Goal: Information Seeking & Learning: Learn about a topic

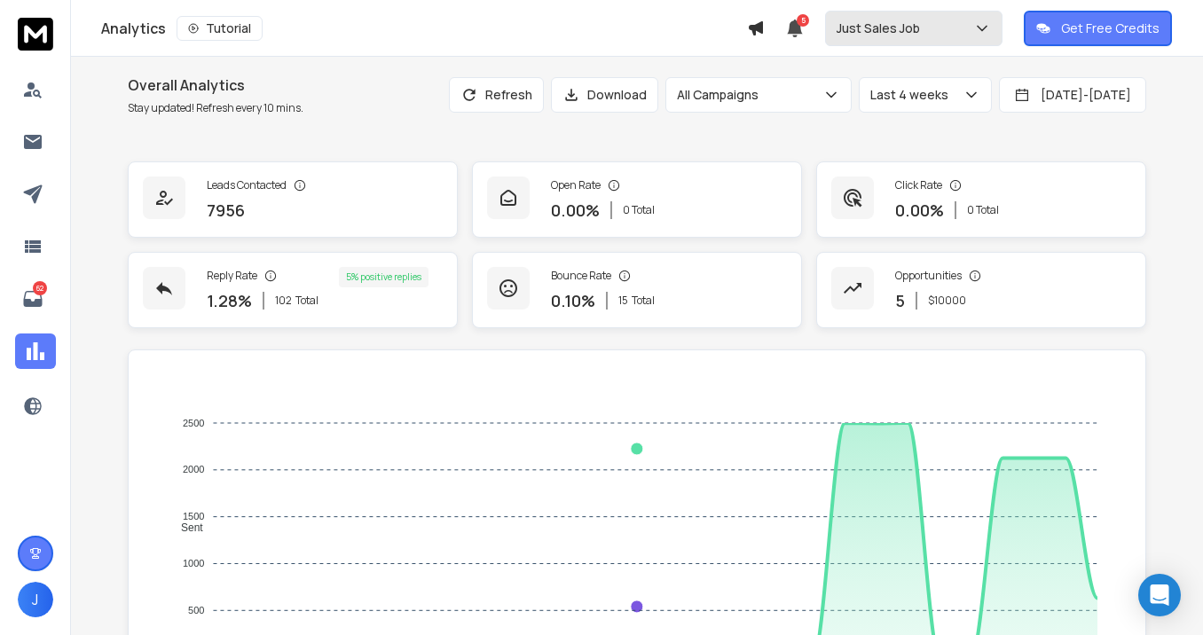
click at [949, 31] on div "Just Sales Job" at bounding box center [914, 29] width 154 height 18
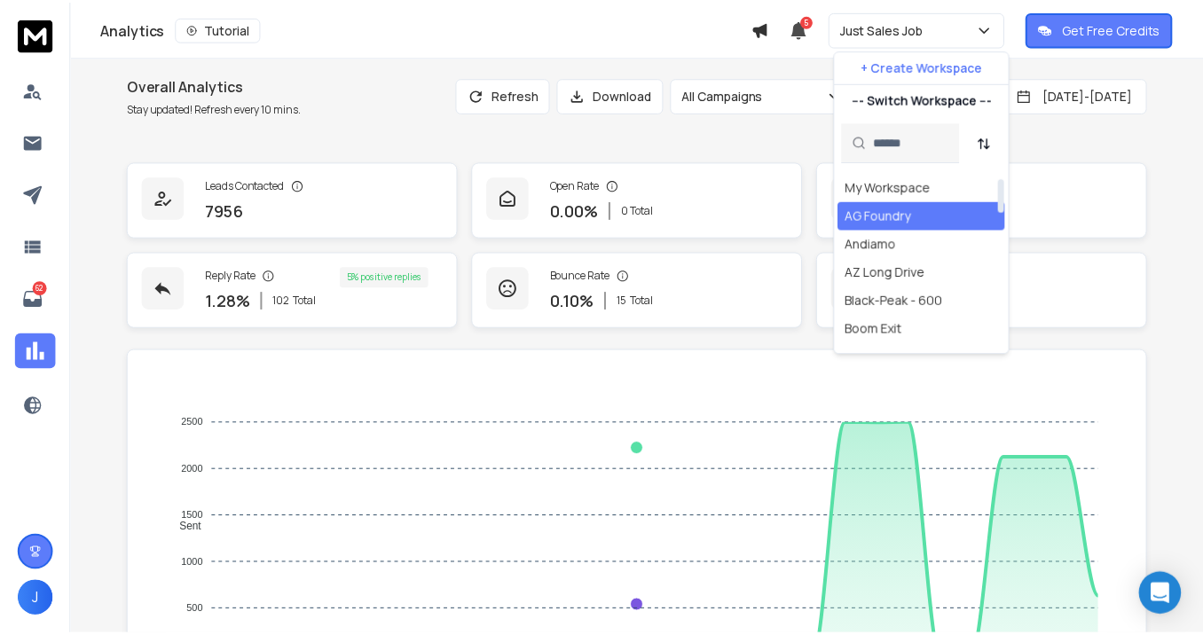
scroll to position [738, 0]
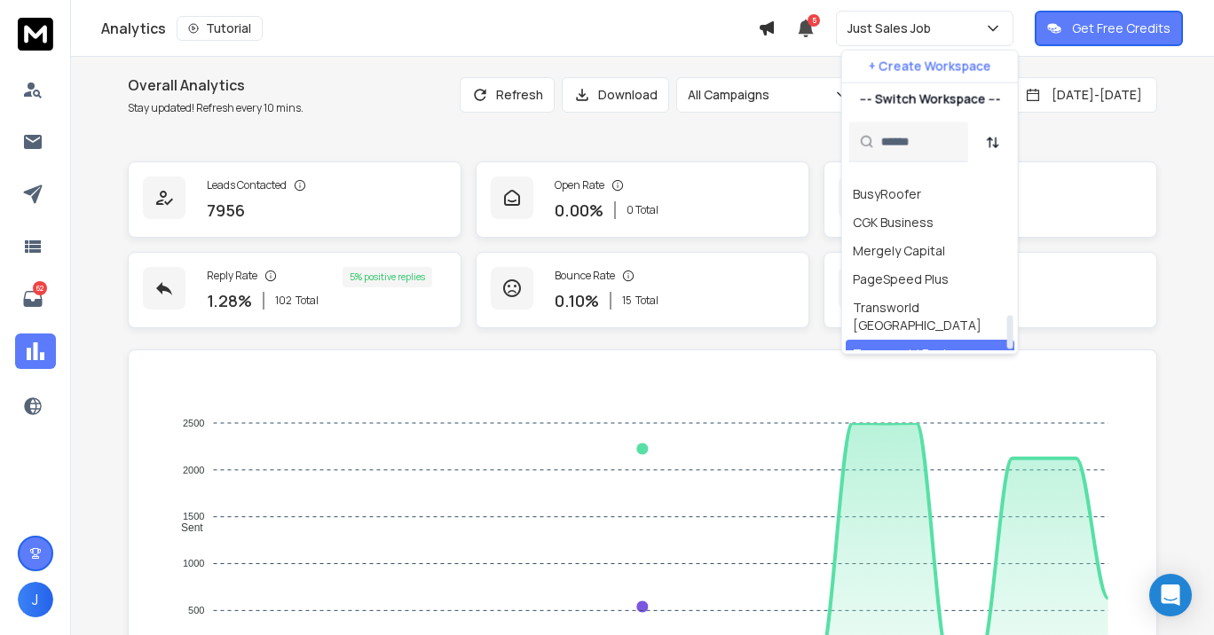
click at [939, 345] on div "Transworld Business Advisors of [GEOGRAPHIC_DATA]" at bounding box center [930, 371] width 154 height 53
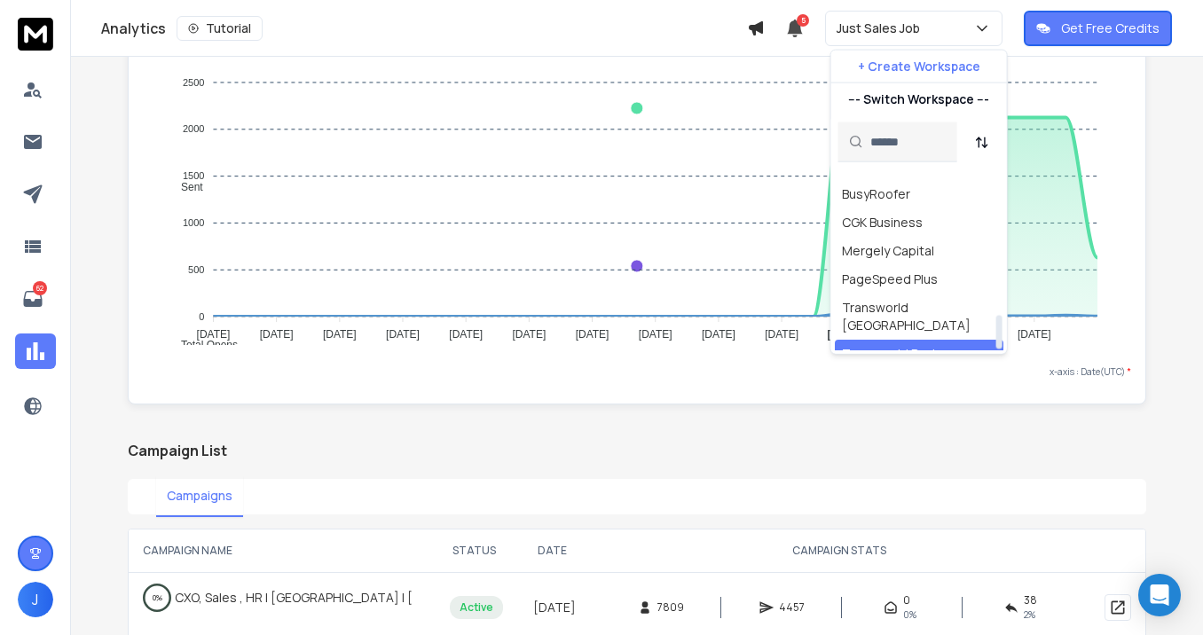
scroll to position [508, 0]
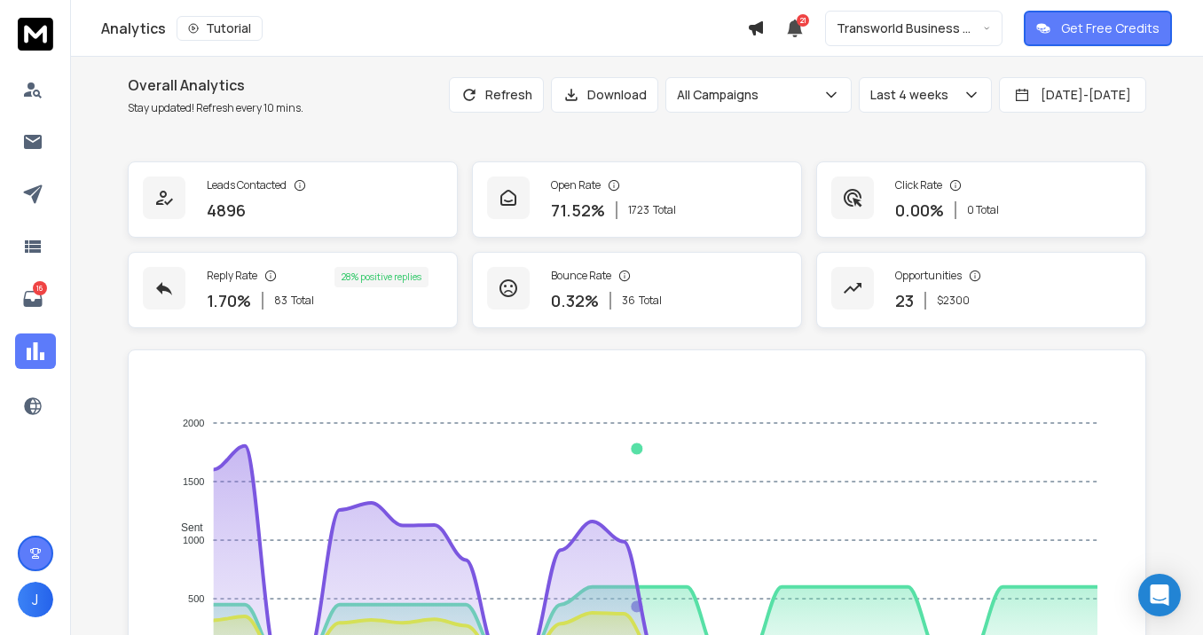
click at [808, 143] on div "Overall Analytics Stay updated! Refresh every 10 mins. Refresh Download All Cam…" at bounding box center [637, 565] width 1019 height 981
click at [36, 298] on icon at bounding box center [32, 299] width 19 height 16
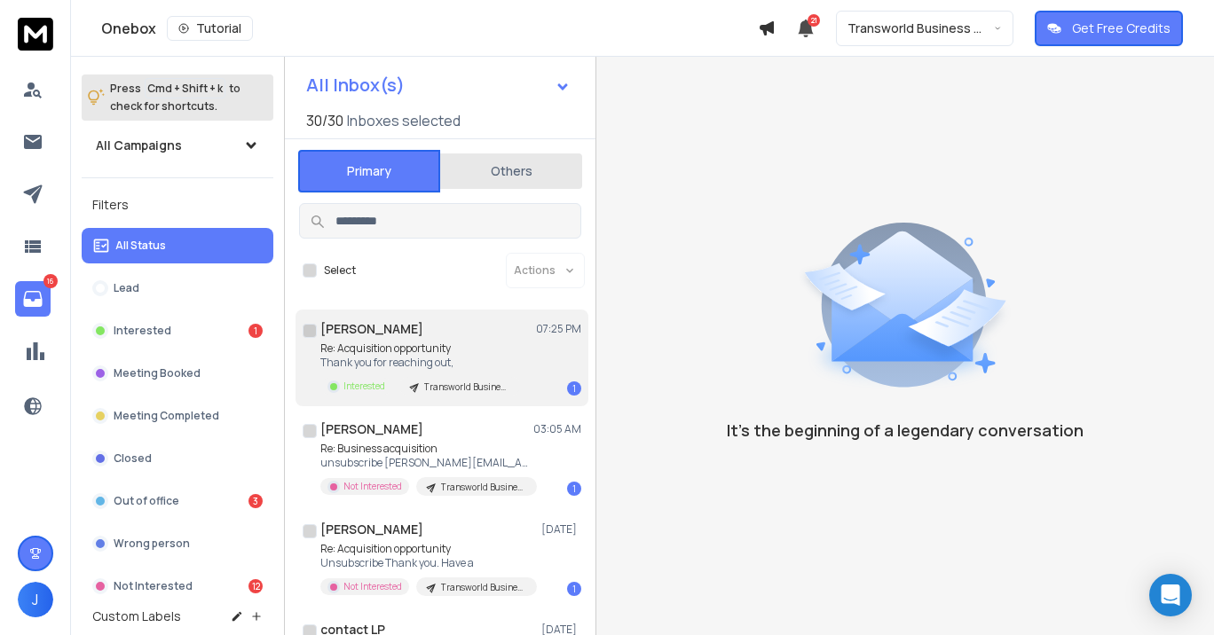
click at [457, 345] on p "Re: Acquisition opportunity" at bounding box center [420, 349] width 200 height 14
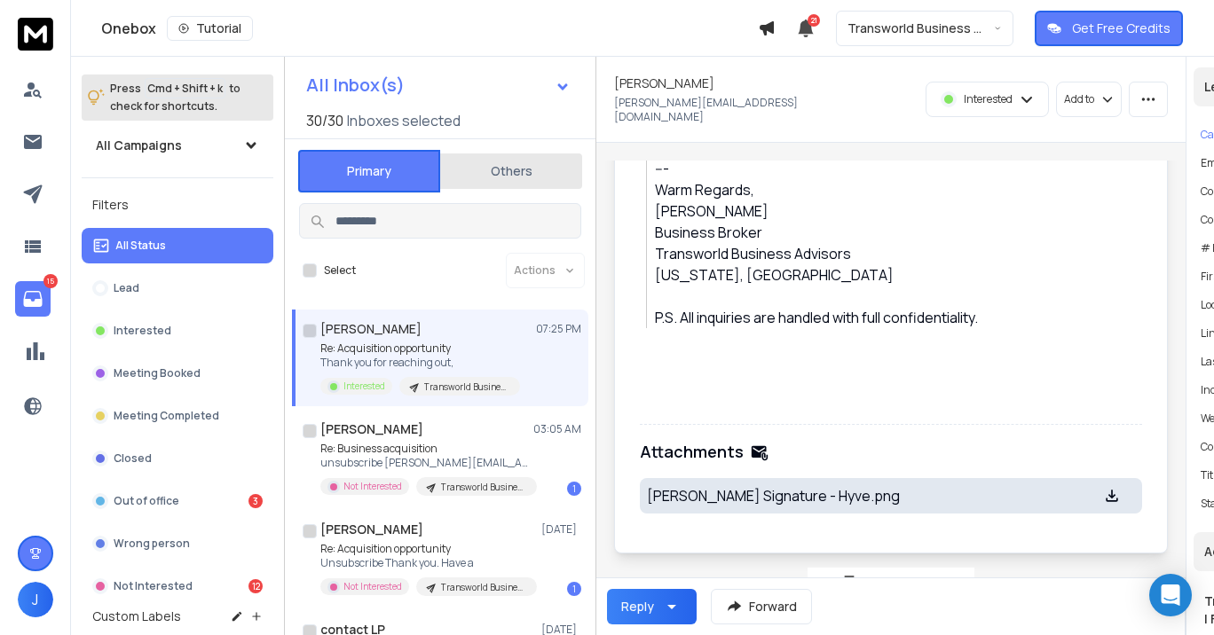
scroll to position [1040, 0]
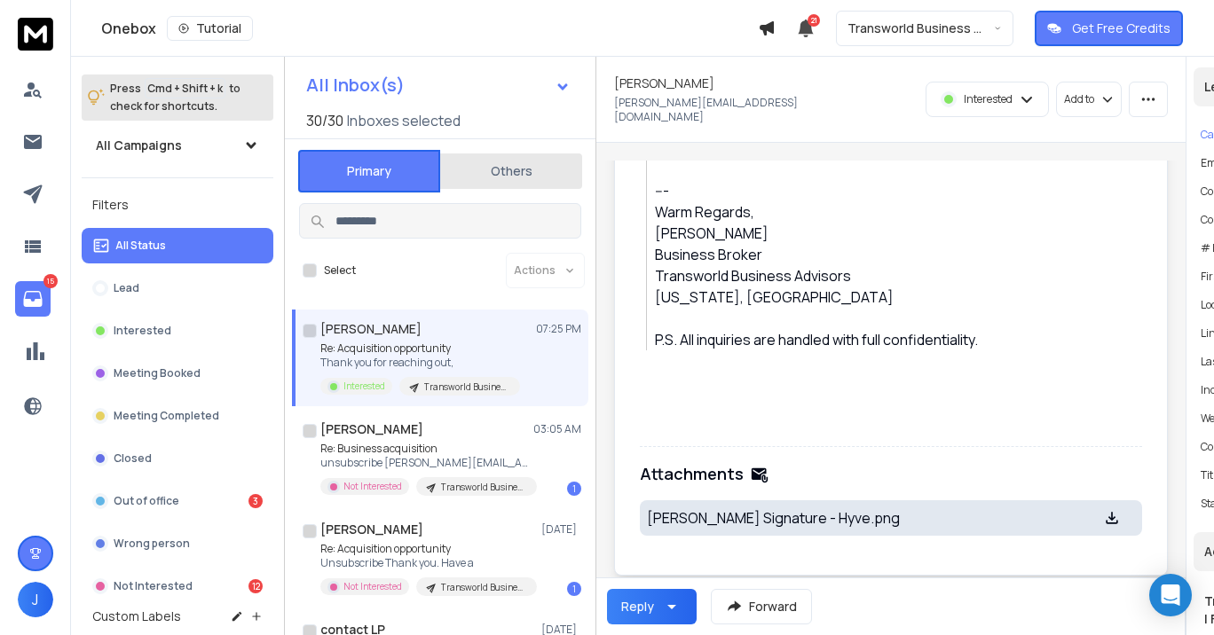
click at [889, 597] on p "View all 2 replies" at bounding box center [901, 604] width 77 height 14
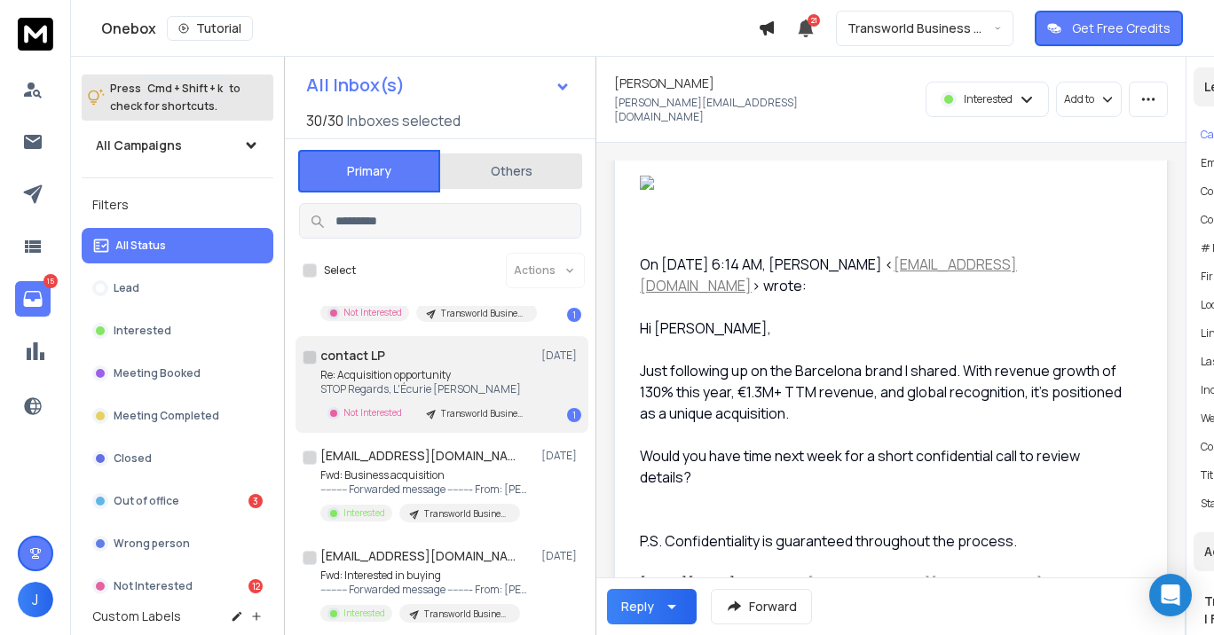
scroll to position [383, 0]
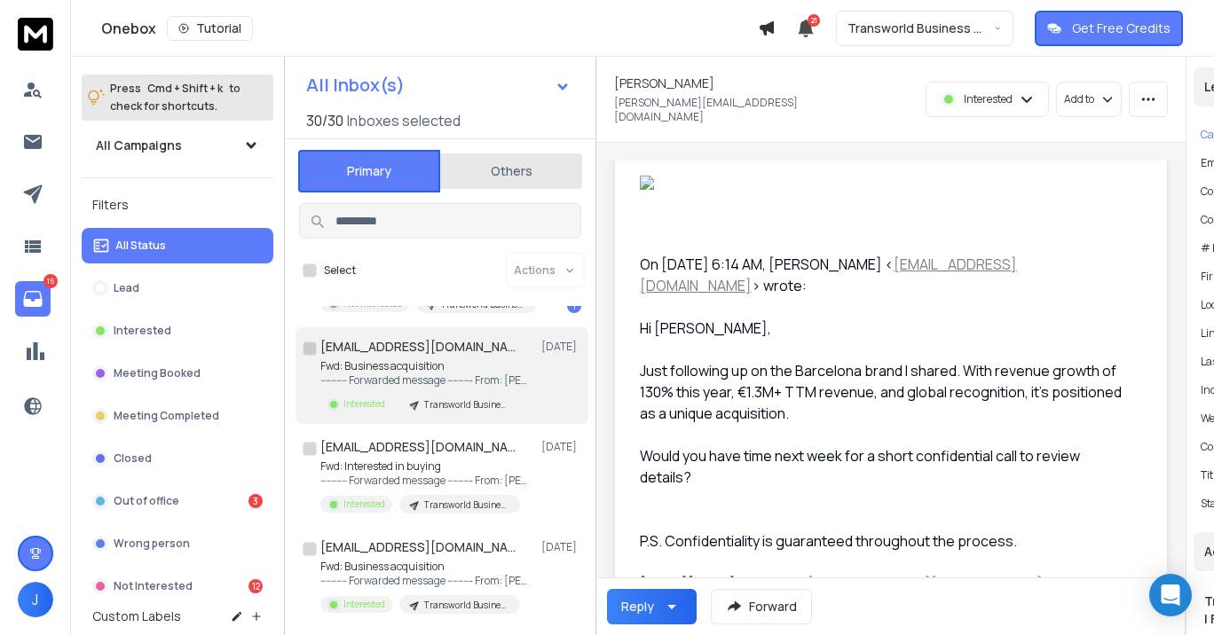
click at [433, 369] on p "Fwd: Business acquisition" at bounding box center [426, 366] width 213 height 14
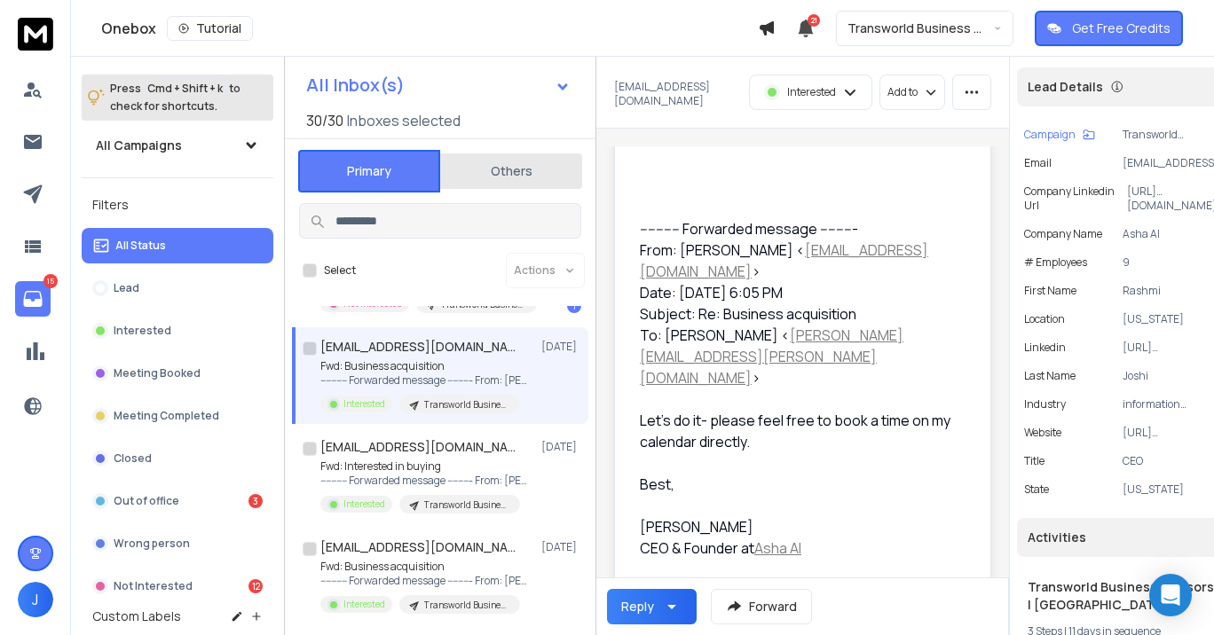
scroll to position [460, 0]
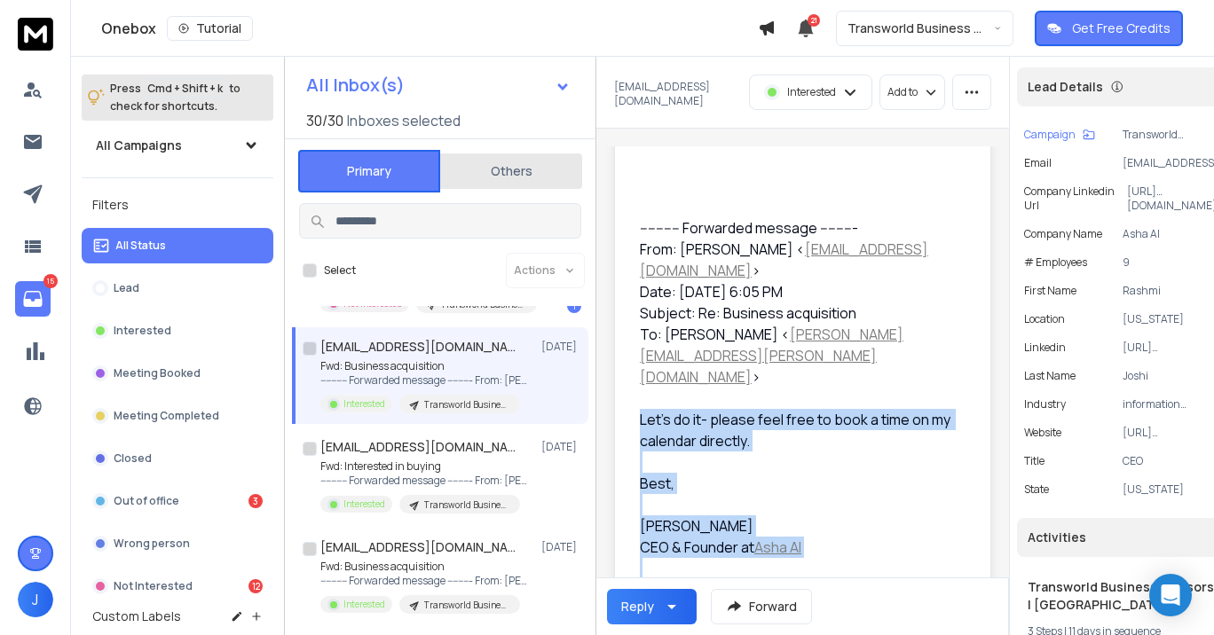
drag, startPoint x: 642, startPoint y: 274, endPoint x: 849, endPoint y: 508, distance: 312.4
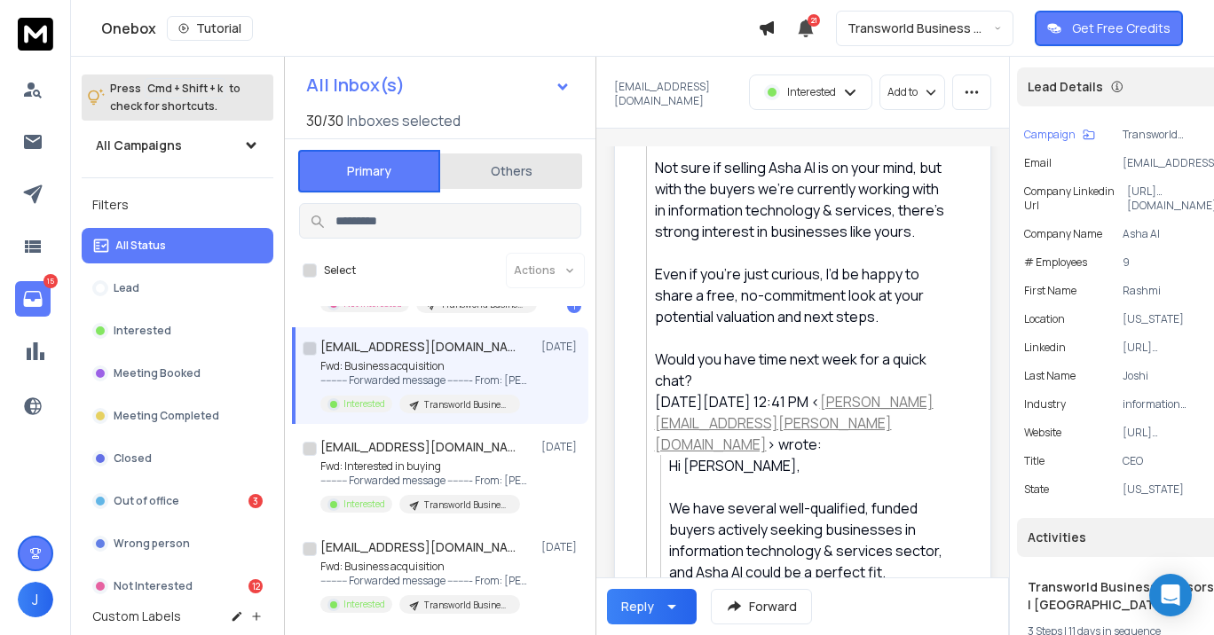
scroll to position [1708, 0]
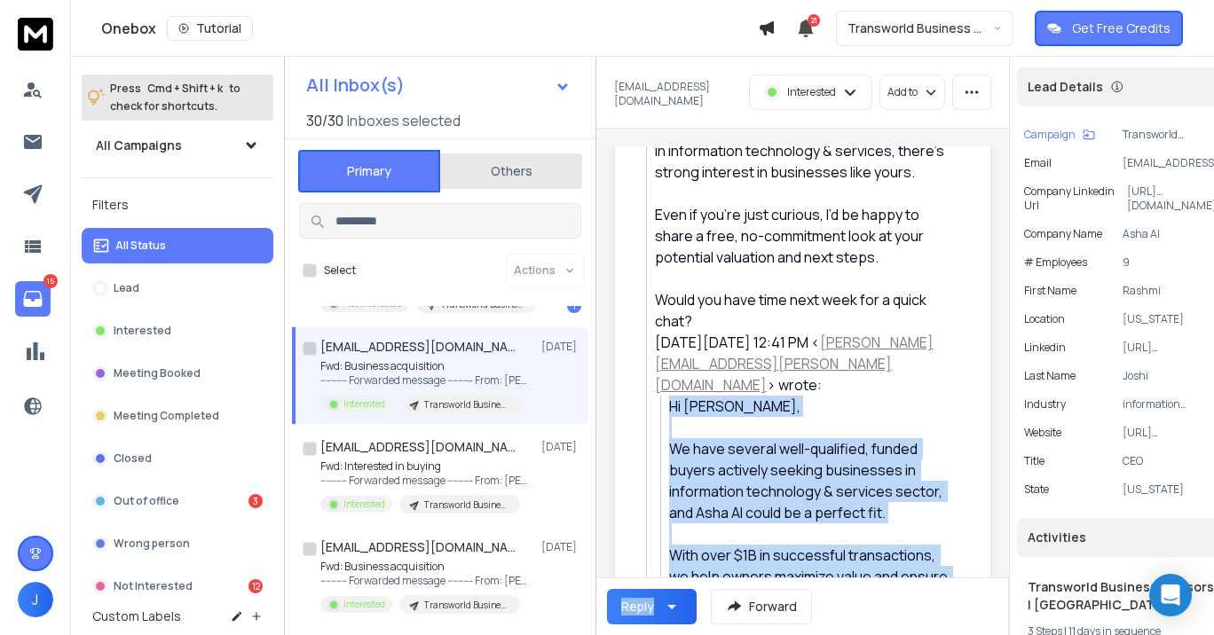
drag, startPoint x: 669, startPoint y: 177, endPoint x: 822, endPoint y: 588, distance: 438.3
click at [822, 588] on div "estraus@strausdigital.com Interested Add to Interested Add to Yesterday Fwd: Bu…" at bounding box center [802, 374] width 413 height 635
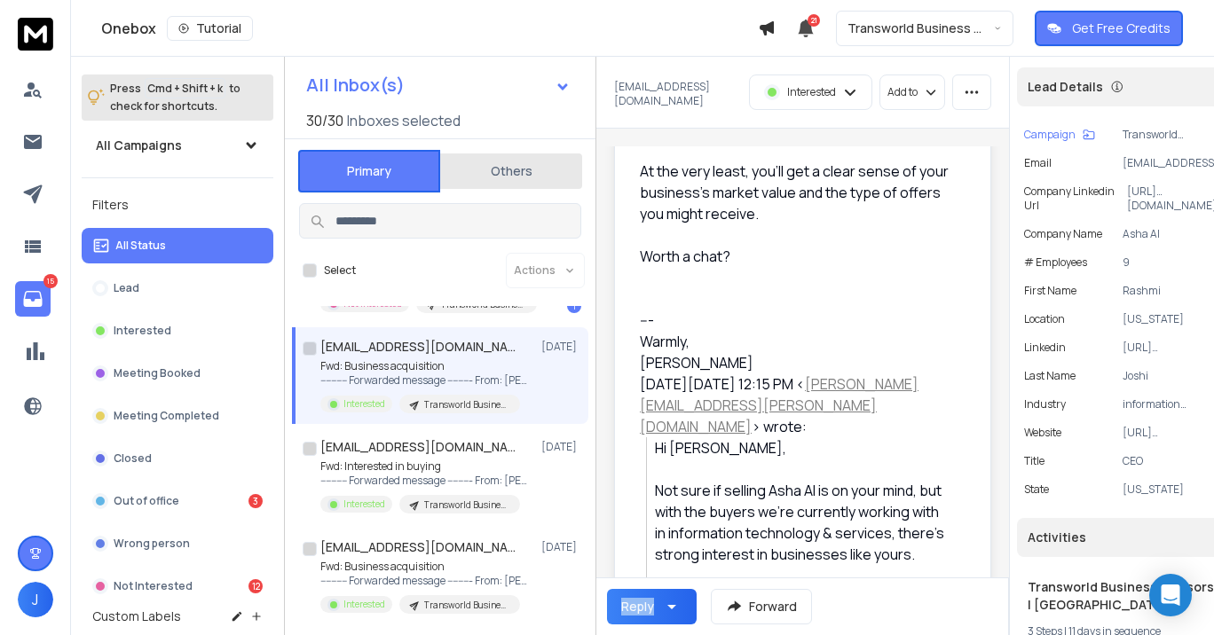
scroll to position [1301, 0]
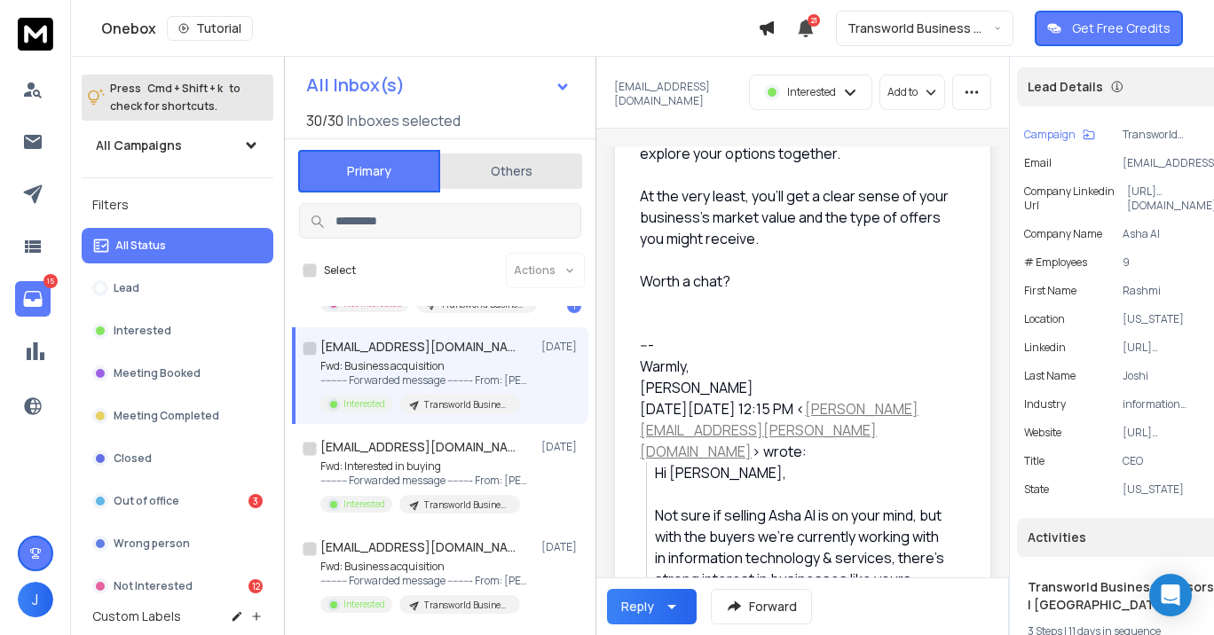
click at [782, 505] on div "Not sure if selling Asha AI is on your mind, but with the buyers we’re currentl…" at bounding box center [803, 547] width 296 height 85
drag, startPoint x: 657, startPoint y: 286, endPoint x: 987, endPoint y: 513, distance: 400.7
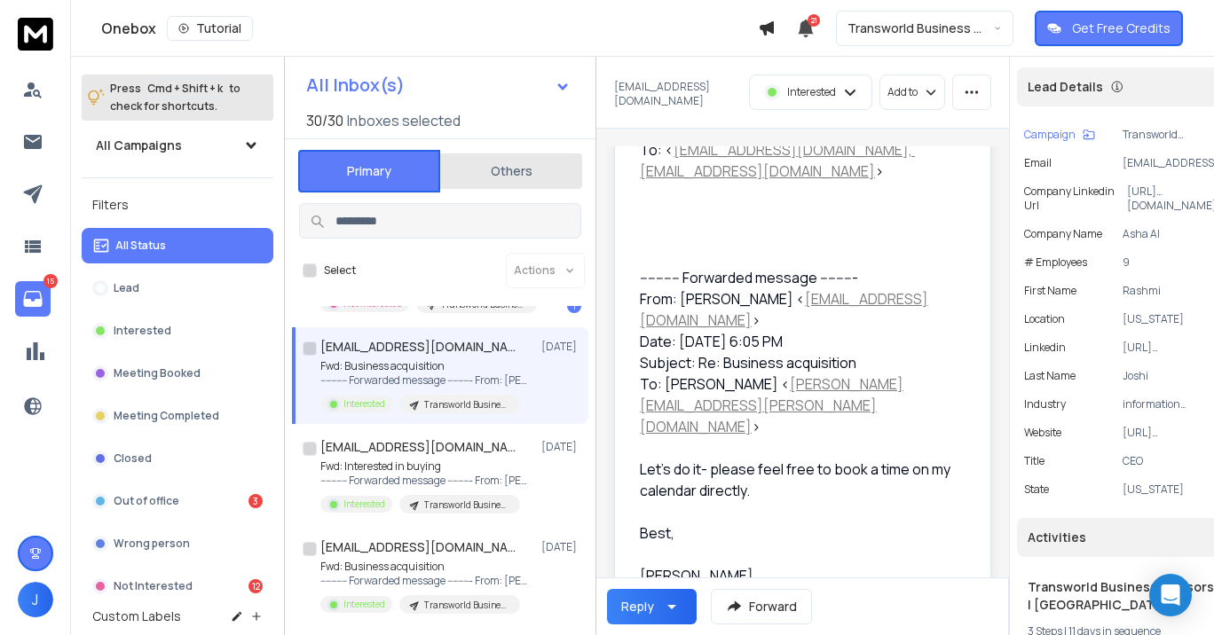
scroll to position [382, 0]
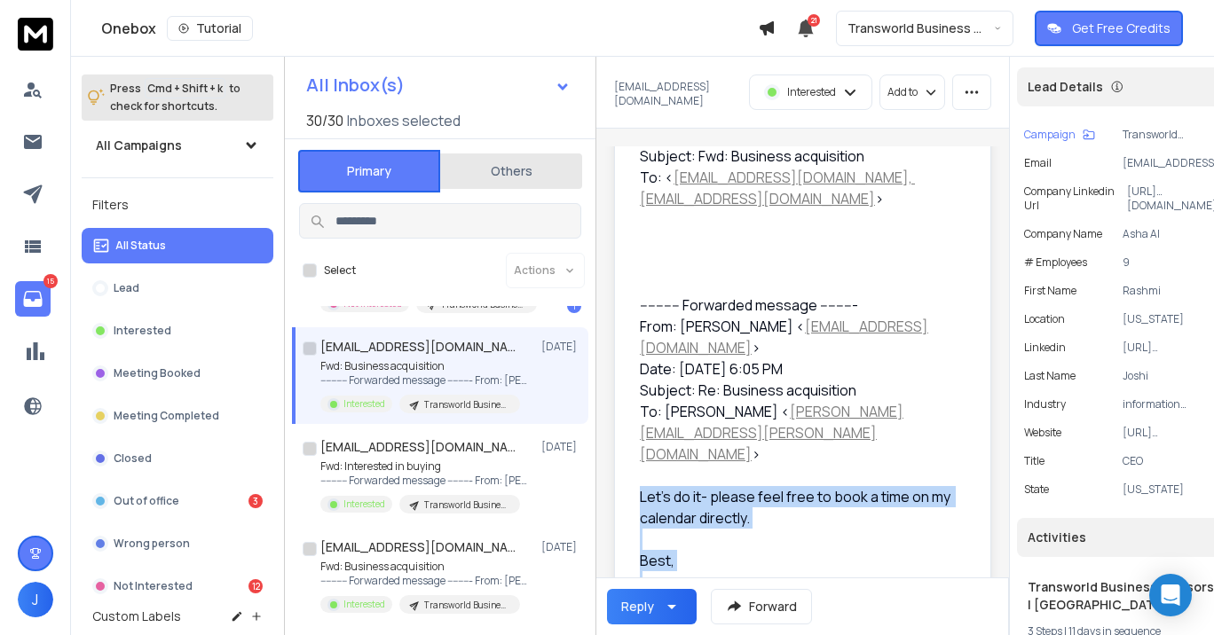
drag, startPoint x: 640, startPoint y: 351, endPoint x: 843, endPoint y: 485, distance: 243.9
click at [753, 486] on div "Let’s do it- please feel free to book a time on my calendar directly." at bounding box center [795, 507] width 311 height 43
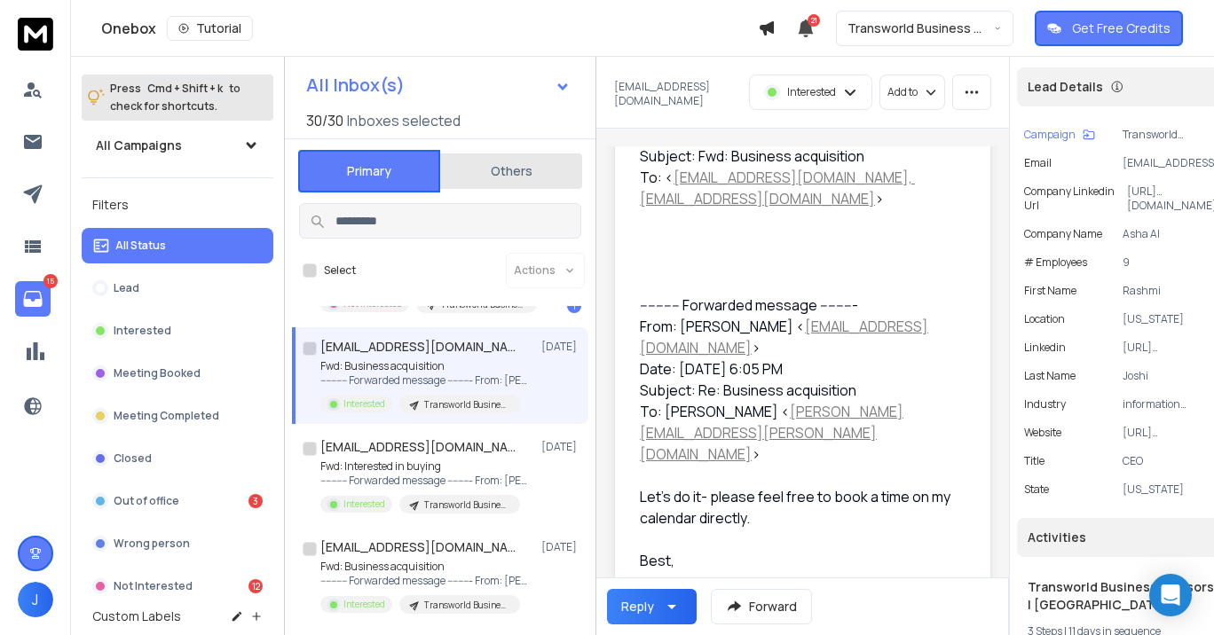
drag, startPoint x: 759, startPoint y: 375, endPoint x: 618, endPoint y: 343, distance: 144.9
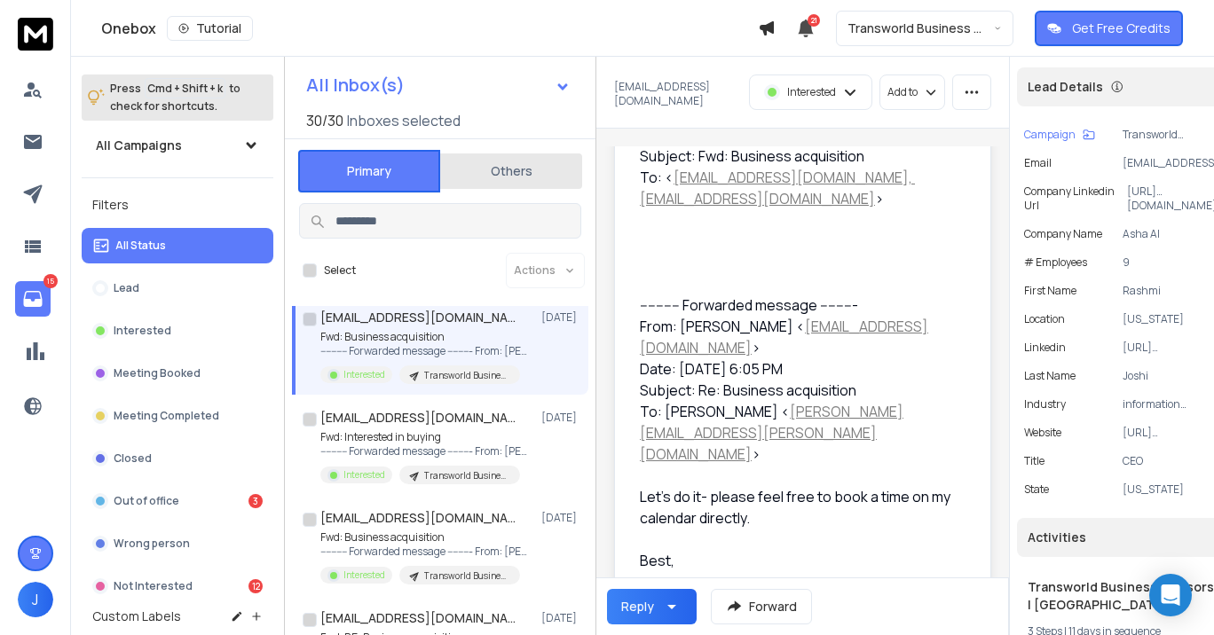
scroll to position [436, 0]
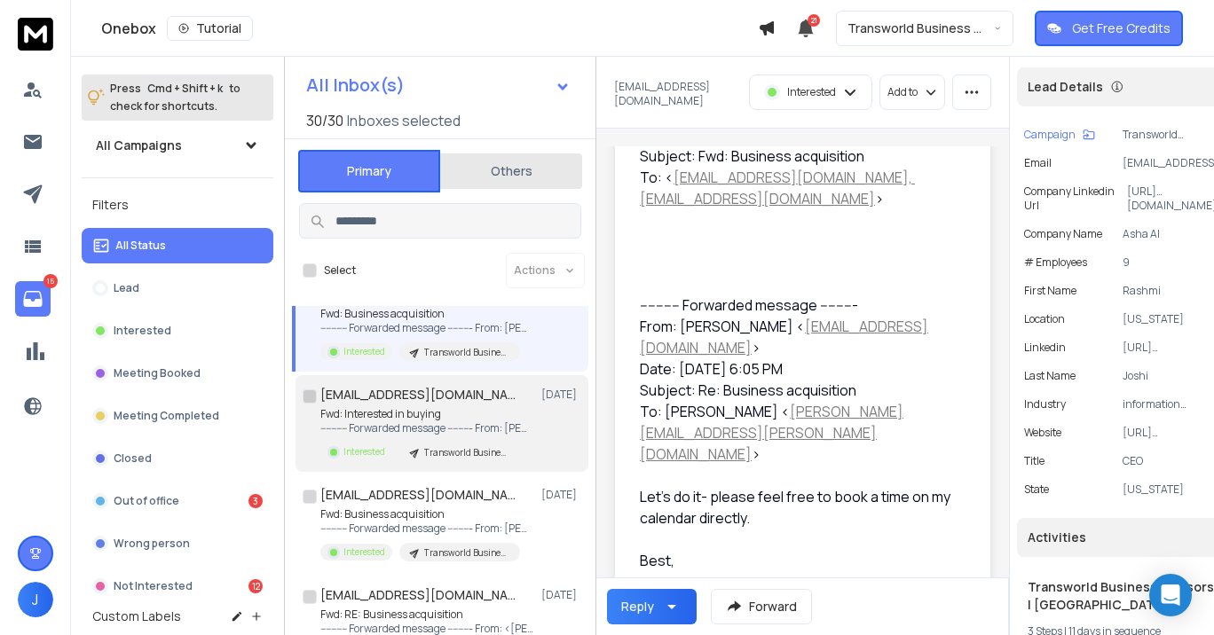
click at [478, 413] on p "Fwd: Interested in buying" at bounding box center [426, 414] width 213 height 14
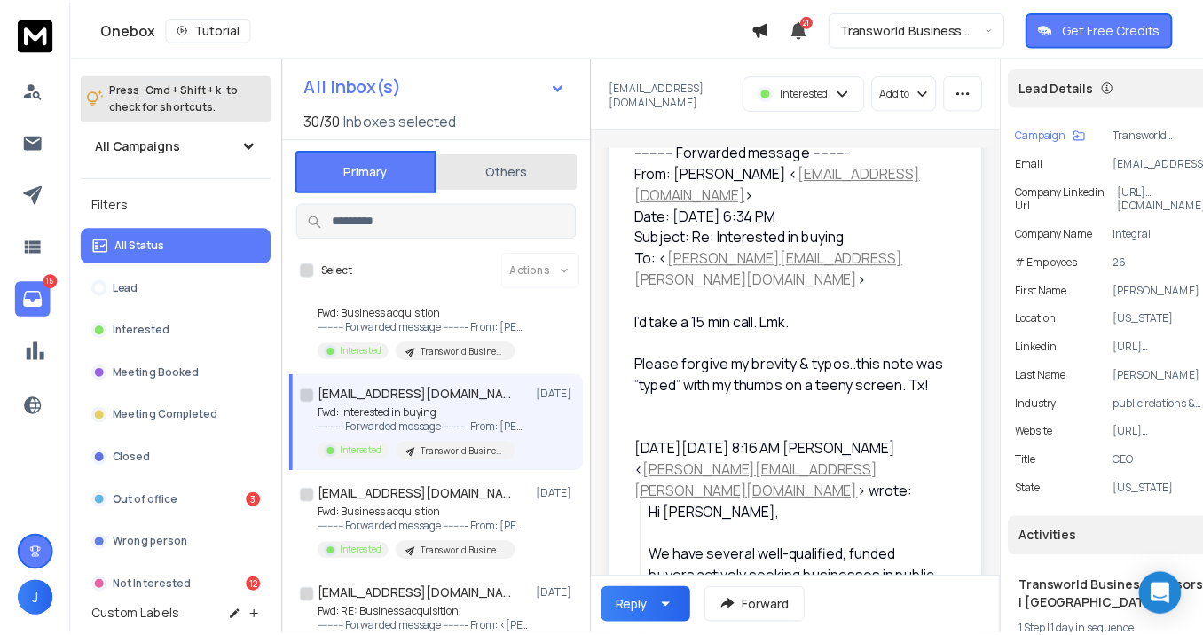
scroll to position [752, 0]
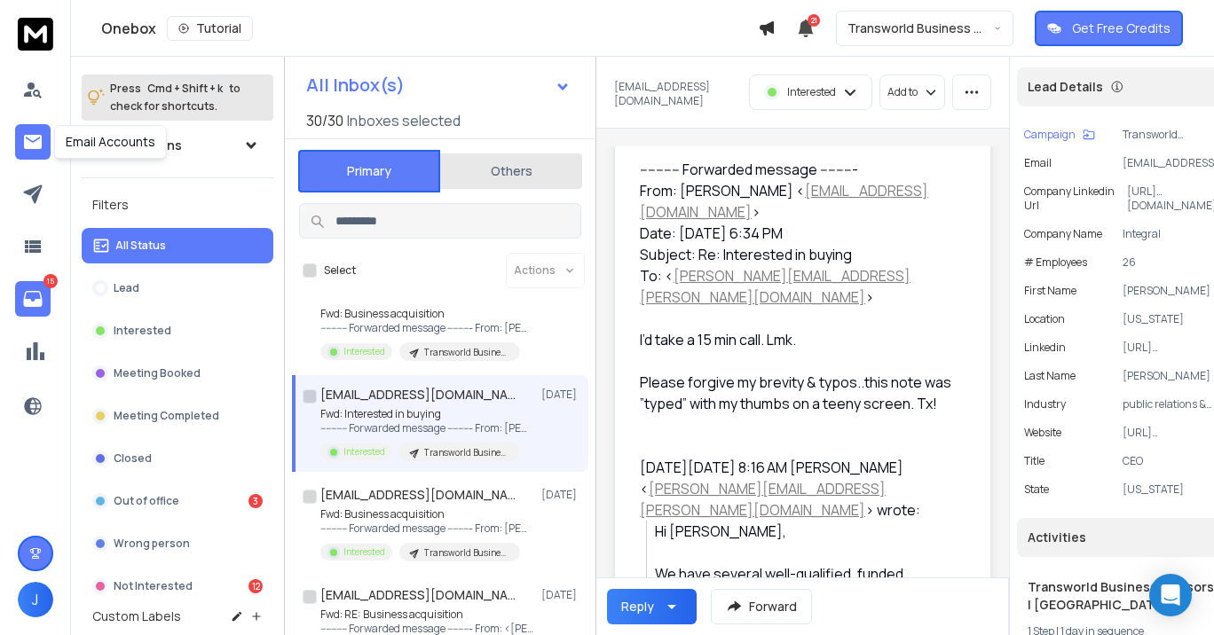
click at [33, 142] on icon at bounding box center [33, 142] width 18 height 14
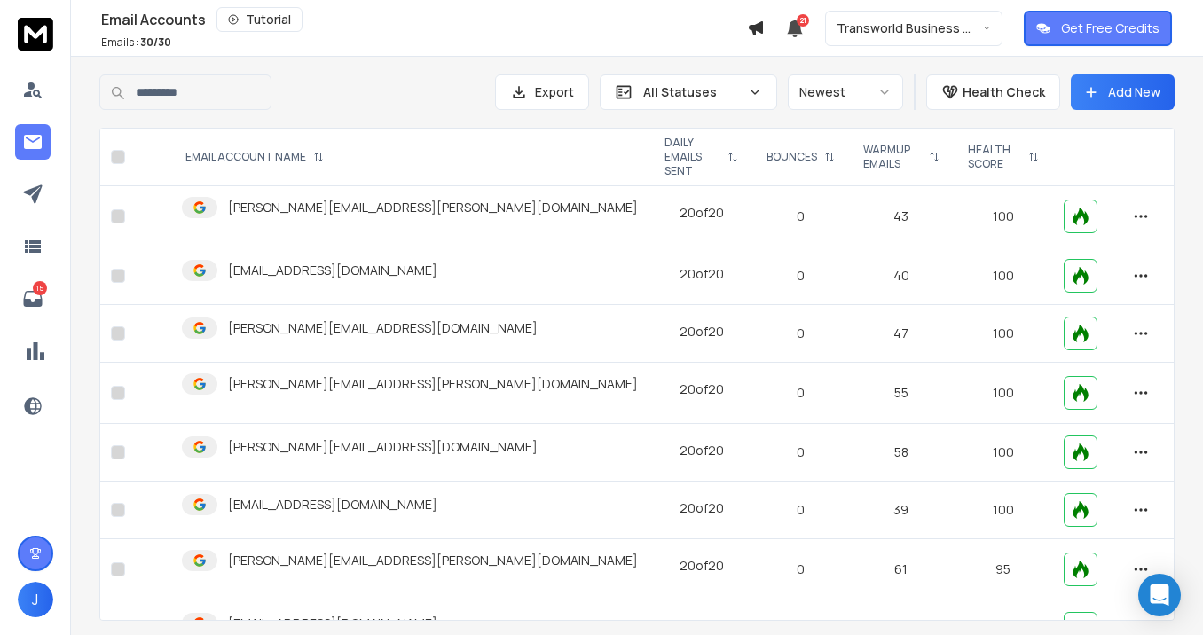
click at [410, 94] on div at bounding box center [291, 92] width 385 height 35
click at [412, 82] on div at bounding box center [291, 92] width 385 height 35
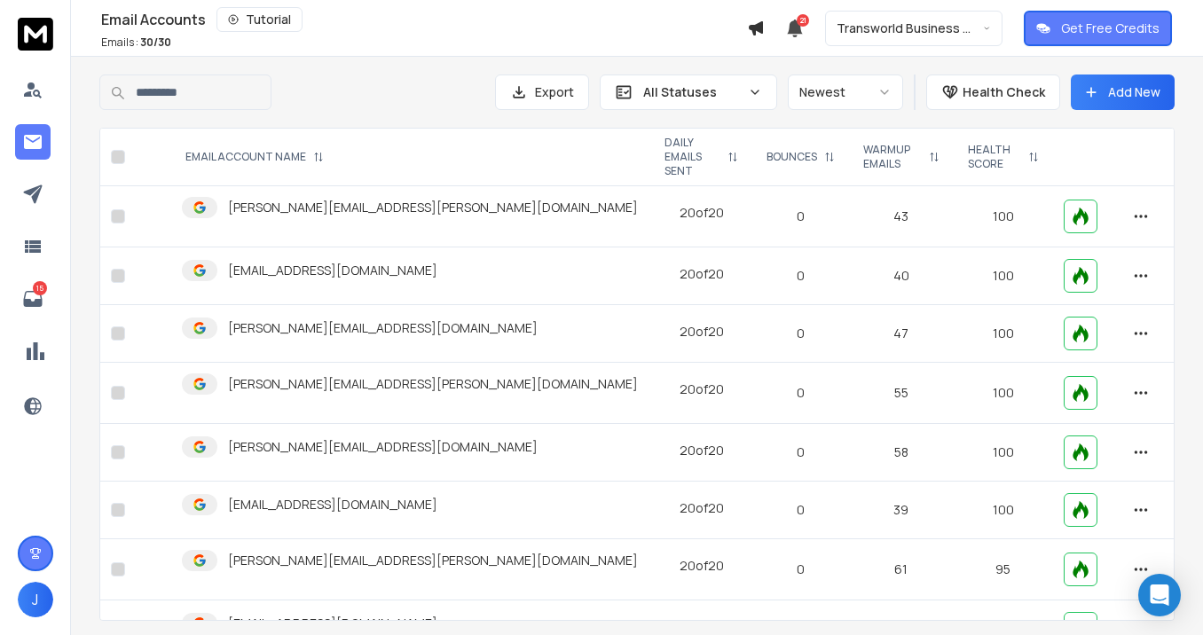
click at [359, 97] on div at bounding box center [291, 92] width 385 height 35
click at [381, 97] on div at bounding box center [291, 92] width 385 height 35
click at [477, 49] on div "Email Accounts Tutorial Emails : 30 / 30 21 Transworld Business Advisors of NY …" at bounding box center [601, 28] width 1203 height 57
click at [397, 91] on div at bounding box center [291, 92] width 385 height 35
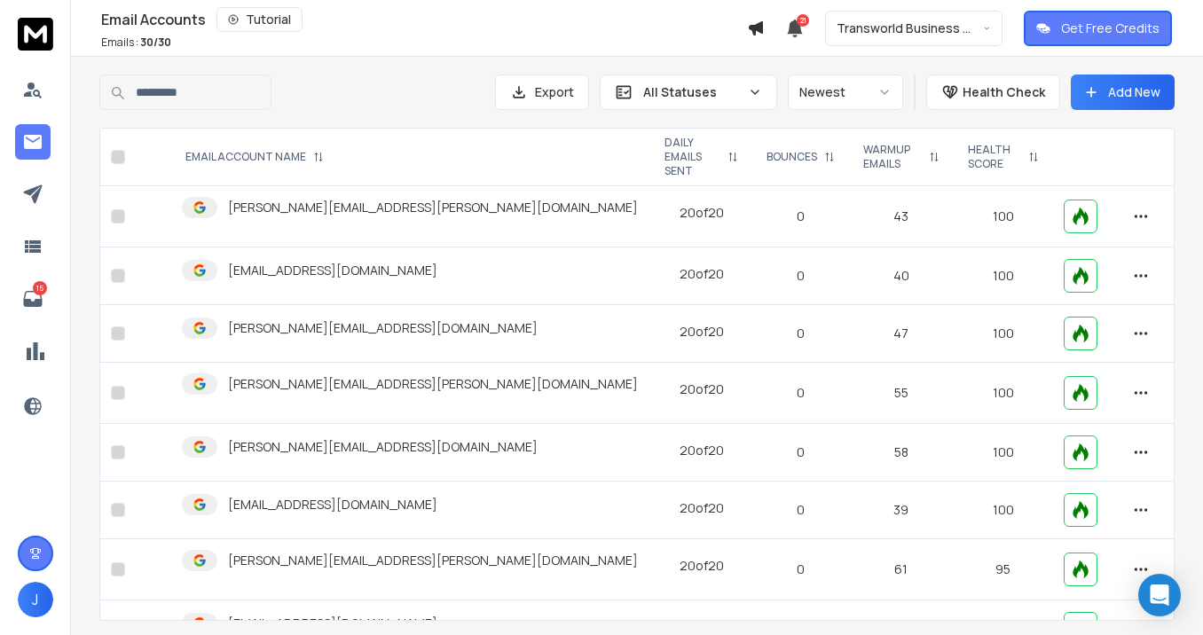
click at [393, 88] on div at bounding box center [291, 92] width 385 height 35
